Goal: Task Accomplishment & Management: Manage account settings

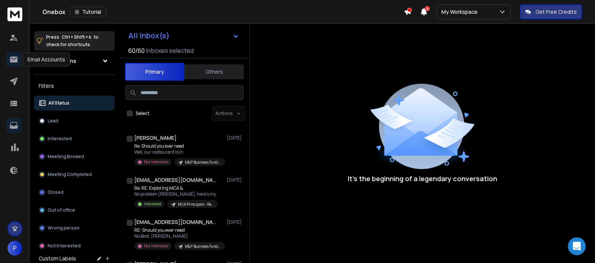
click at [15, 56] on icon at bounding box center [13, 59] width 9 height 9
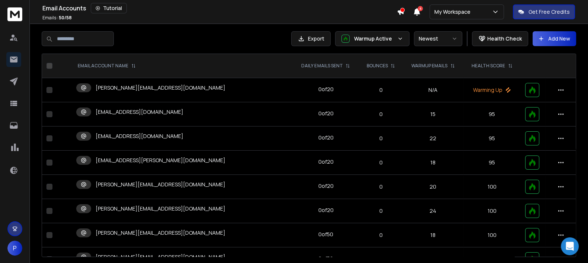
click at [557, 88] on icon at bounding box center [560, 90] width 7 height 7
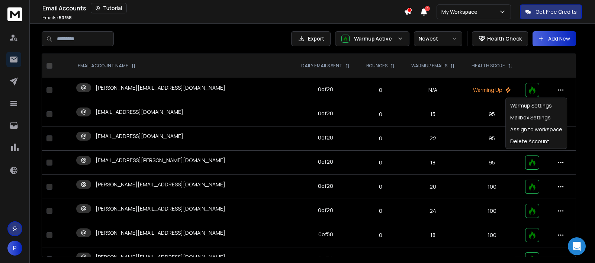
click at [550, 62] on th at bounding box center [560, 66] width 30 height 24
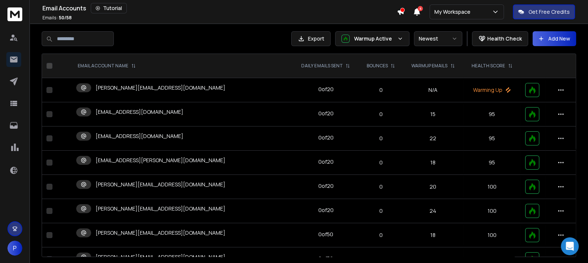
click at [401, 38] on icon at bounding box center [400, 39] width 6 height 6
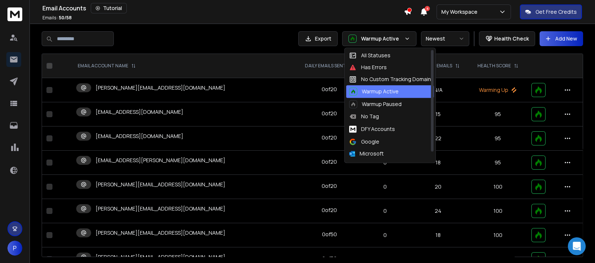
click at [383, 89] on div "Warmup Active" at bounding box center [373, 91] width 49 height 8
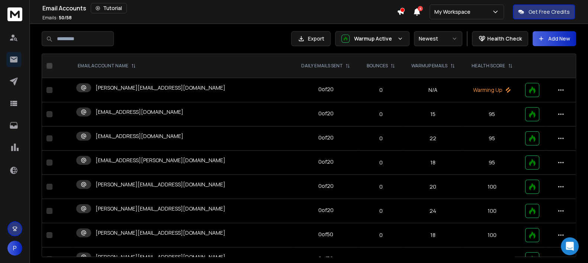
click at [457, 37] on icon "button" at bounding box center [454, 39] width 6 height 6
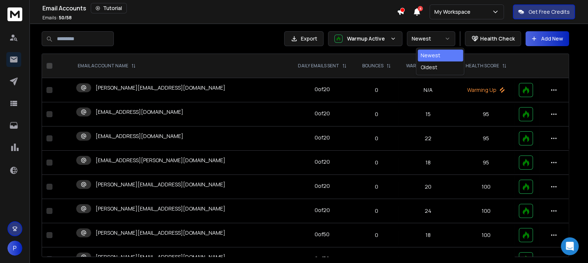
click at [450, 37] on icon "button" at bounding box center [447, 39] width 6 height 6
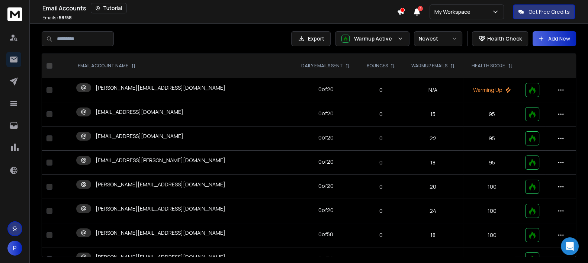
click at [579, 58] on div "Export Warmup Active Newest Health Check Add New EMAIL ACCOUNT NAME DAILY EMAIL…" at bounding box center [309, 144] width 558 height 240
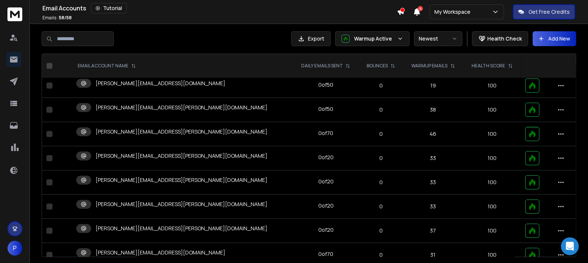
scroll to position [371, 0]
